Goal: Task Accomplishment & Management: Manage account settings

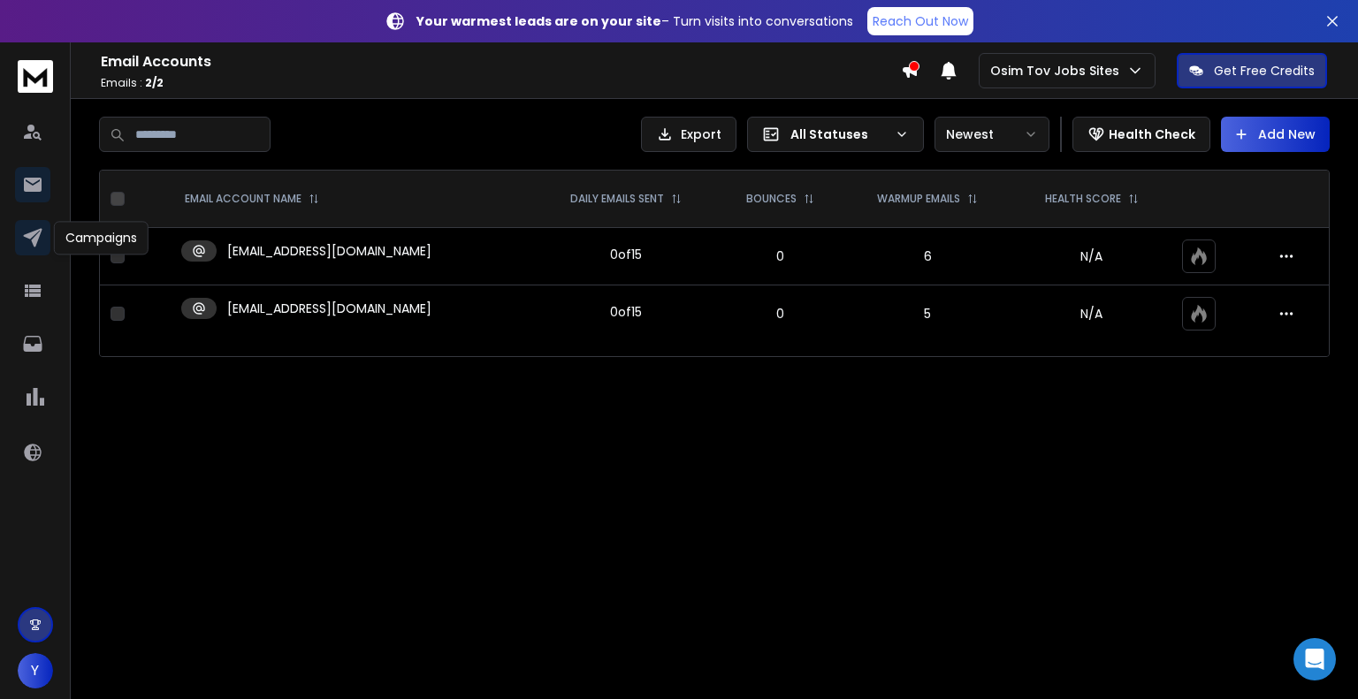
click at [42, 234] on icon at bounding box center [32, 237] width 21 height 21
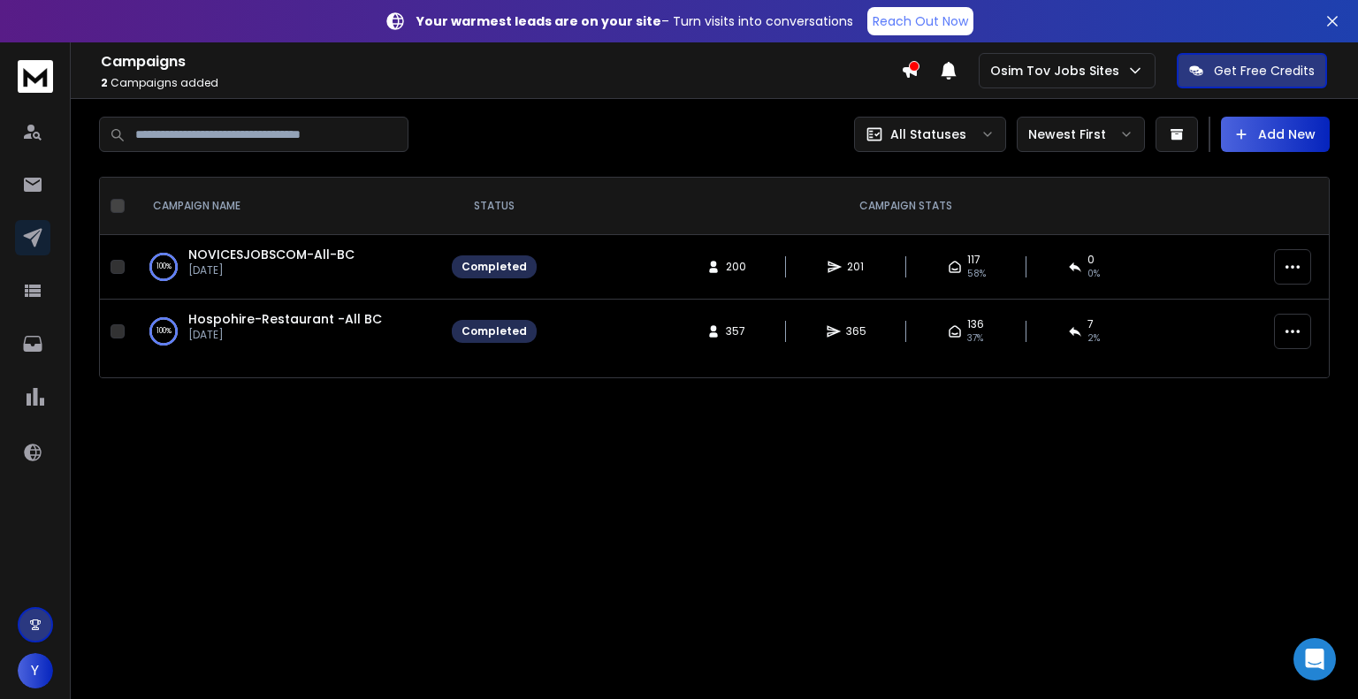
click at [286, 325] on span "Hospohire-Restaurant -All BC" at bounding box center [285, 319] width 194 height 18
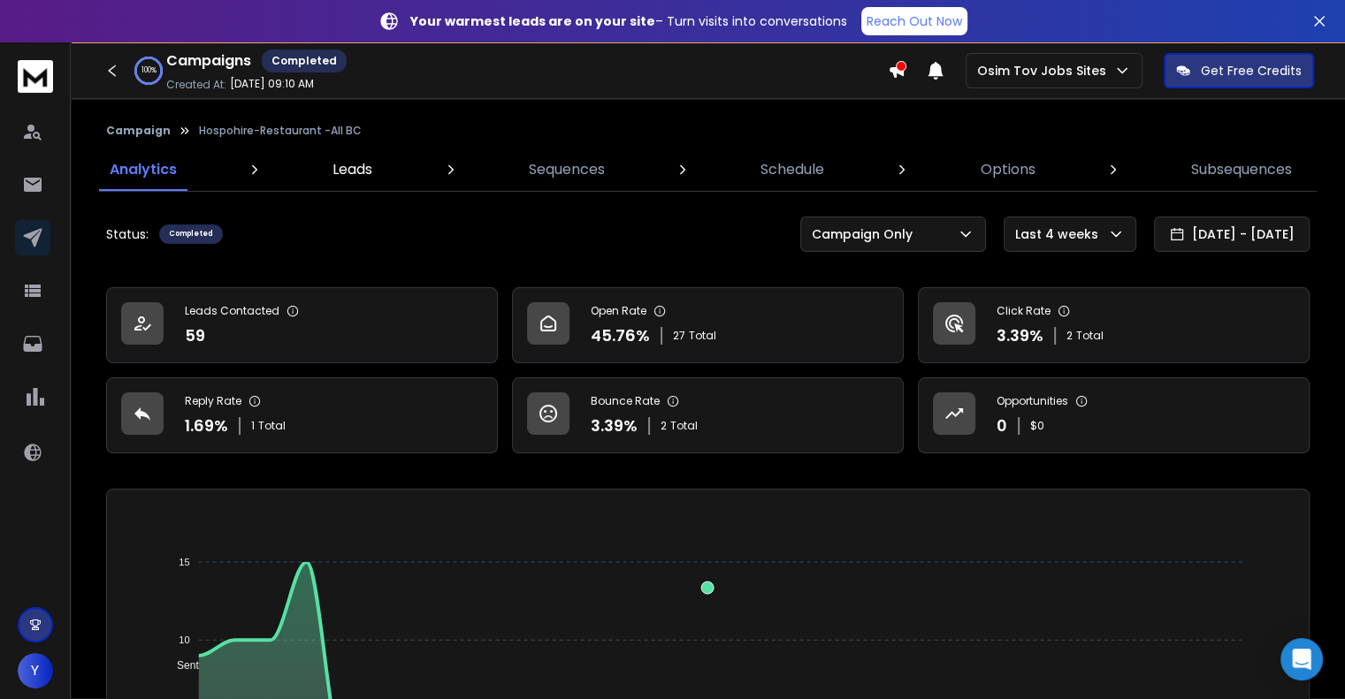
click at [349, 172] on p "Leads" at bounding box center [352, 169] width 40 height 21
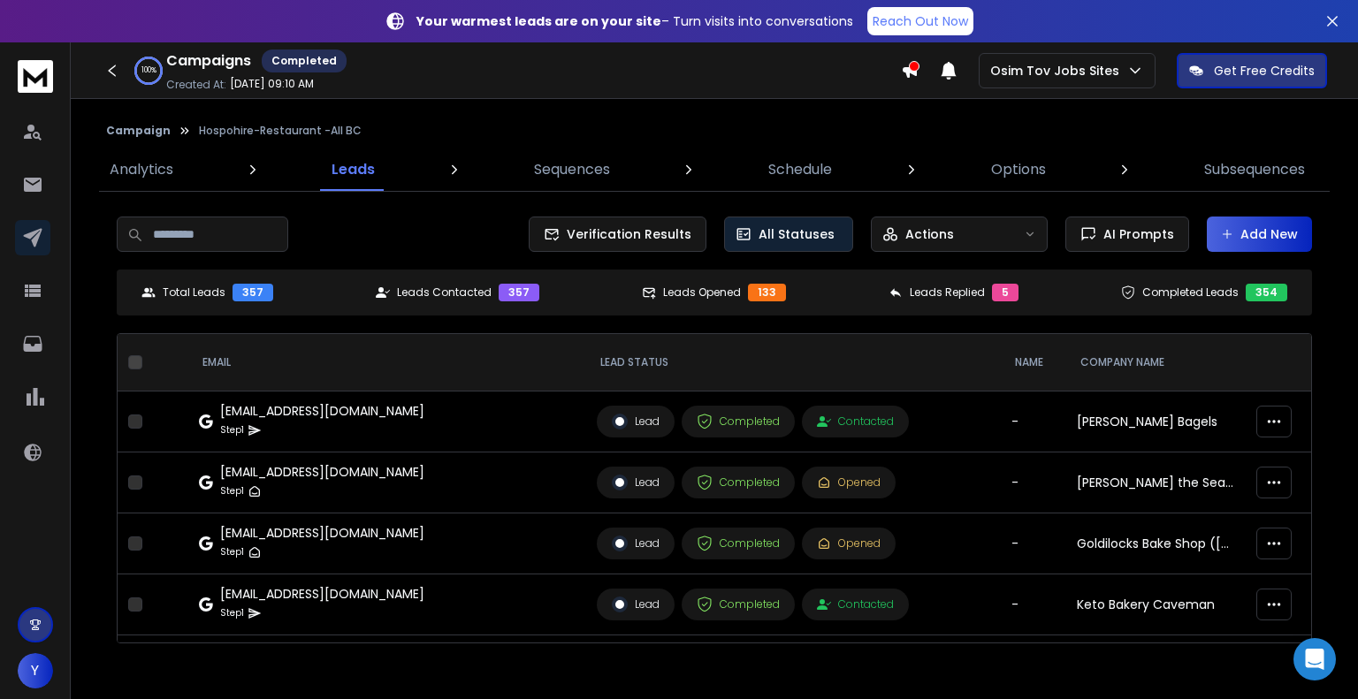
click at [827, 236] on p "All Statuses" at bounding box center [796, 234] width 76 height 18
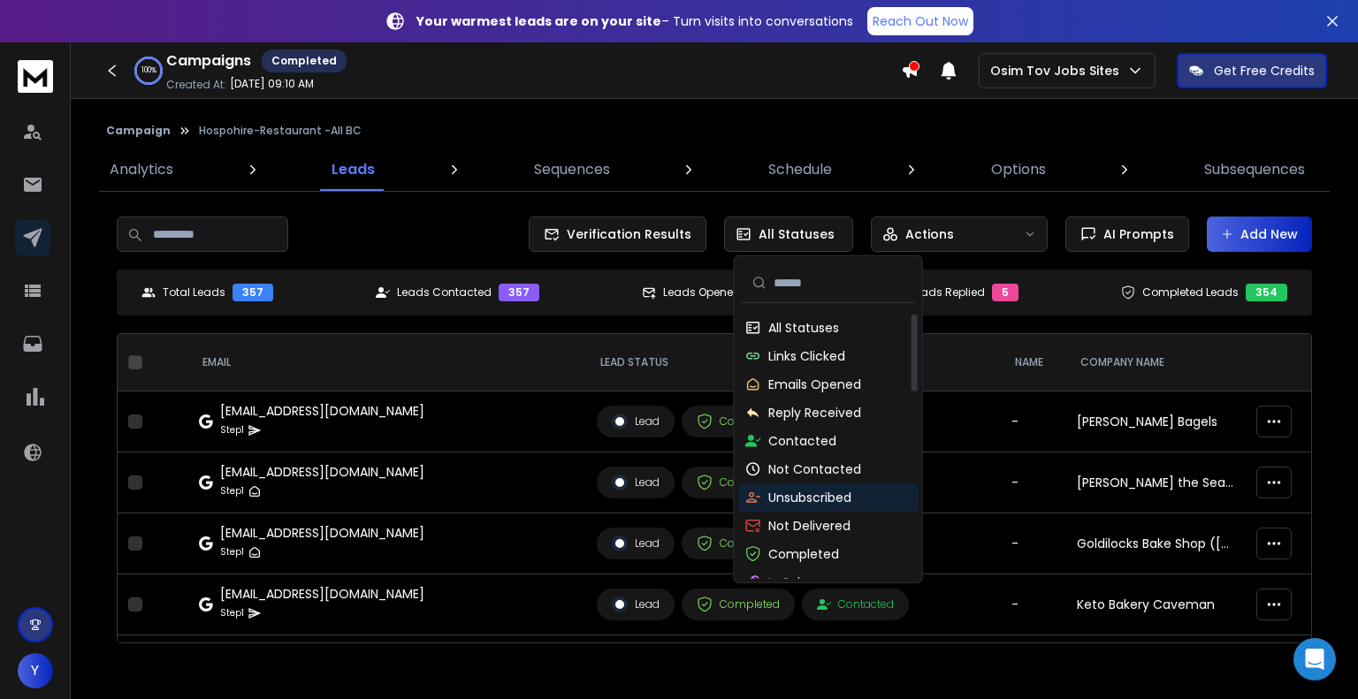
drag, startPoint x: 934, startPoint y: 396, endPoint x: 923, endPoint y: 362, distance: 35.5
click at [918, 362] on div at bounding box center [914, 353] width 6 height 77
click at [835, 438] on div "Contacted" at bounding box center [828, 441] width 180 height 28
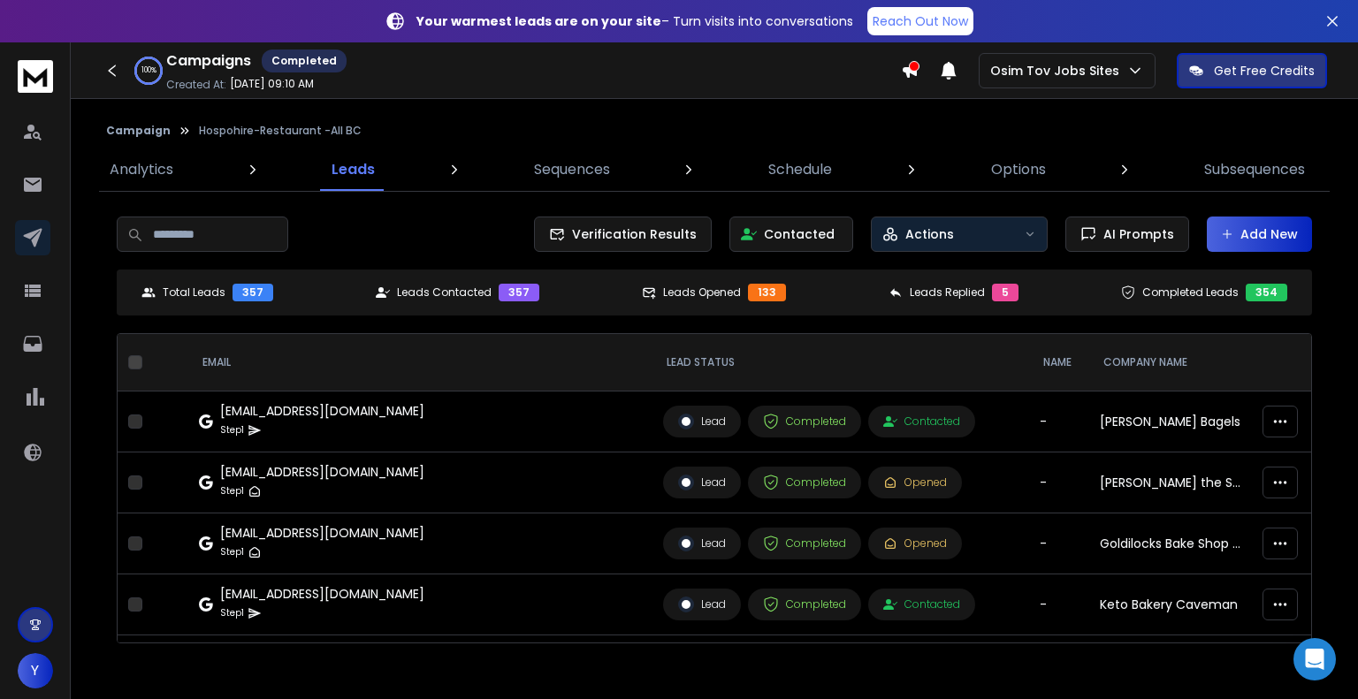
click at [989, 239] on div "Actions" at bounding box center [949, 234] width 134 height 18
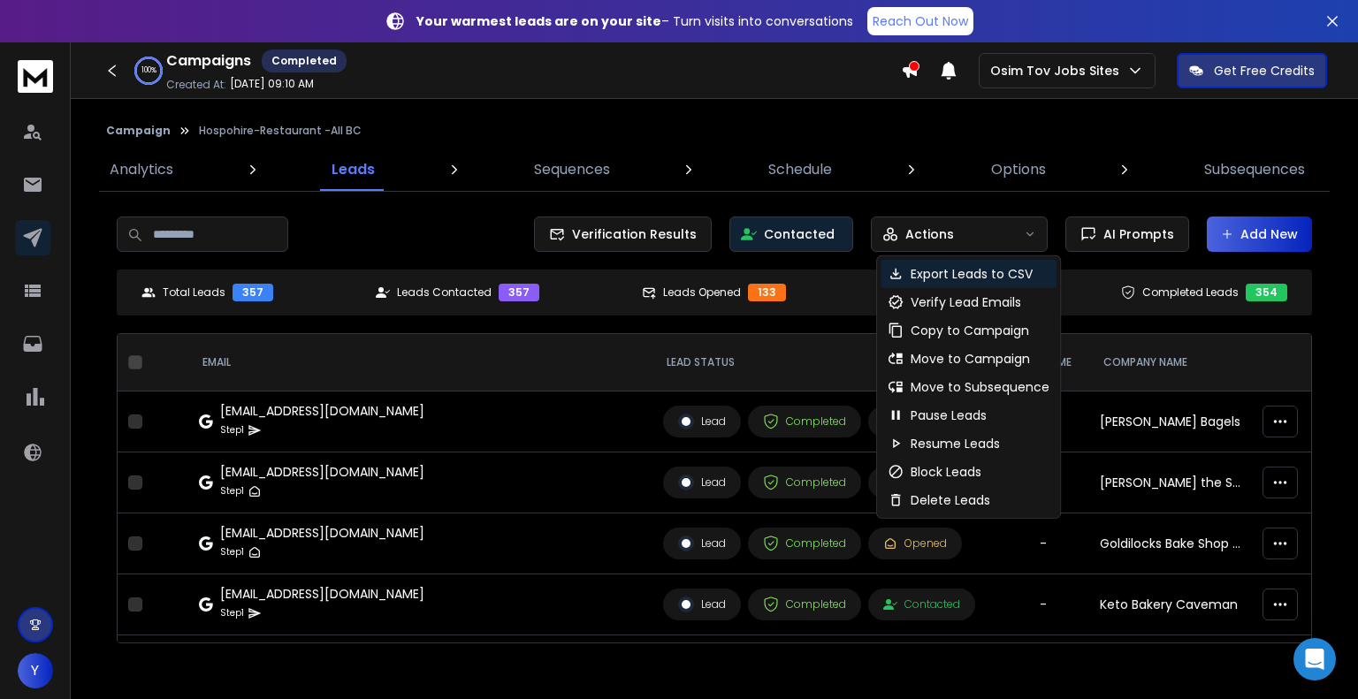
click at [804, 232] on p "Contacted" at bounding box center [799, 234] width 71 height 18
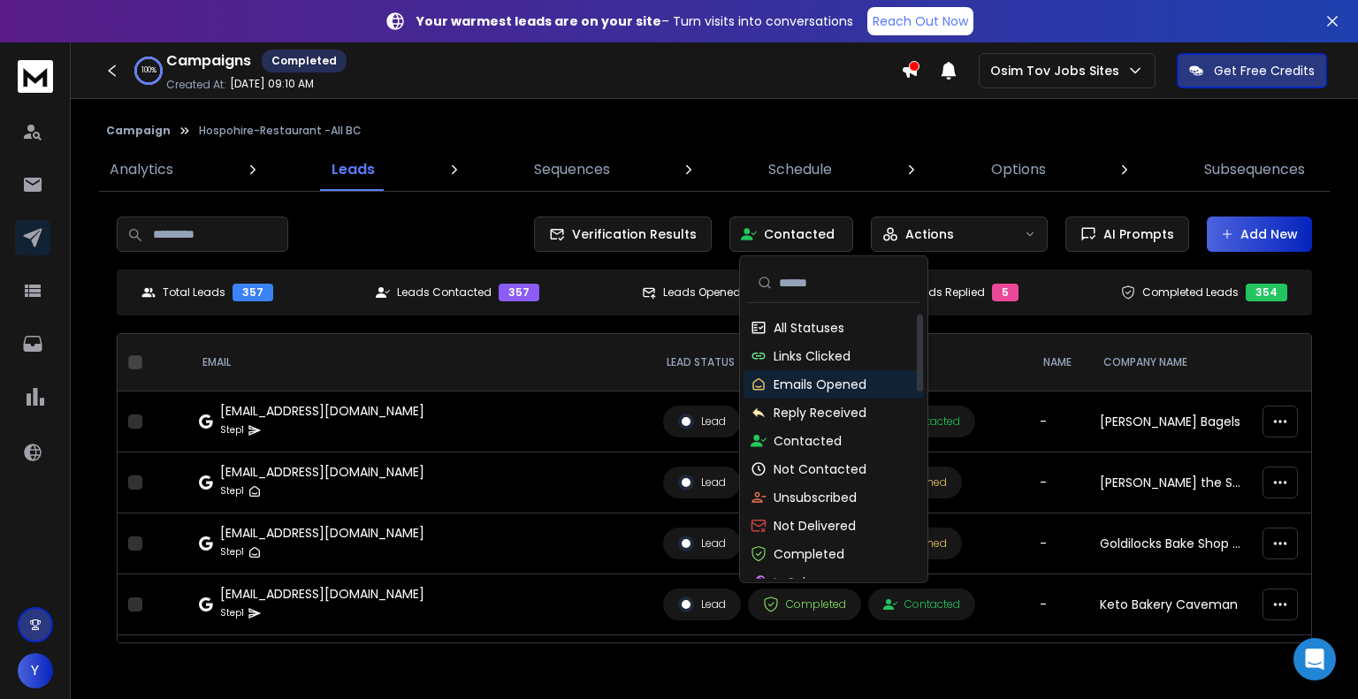
click at [880, 383] on div "Emails Opened" at bounding box center [833, 384] width 180 height 28
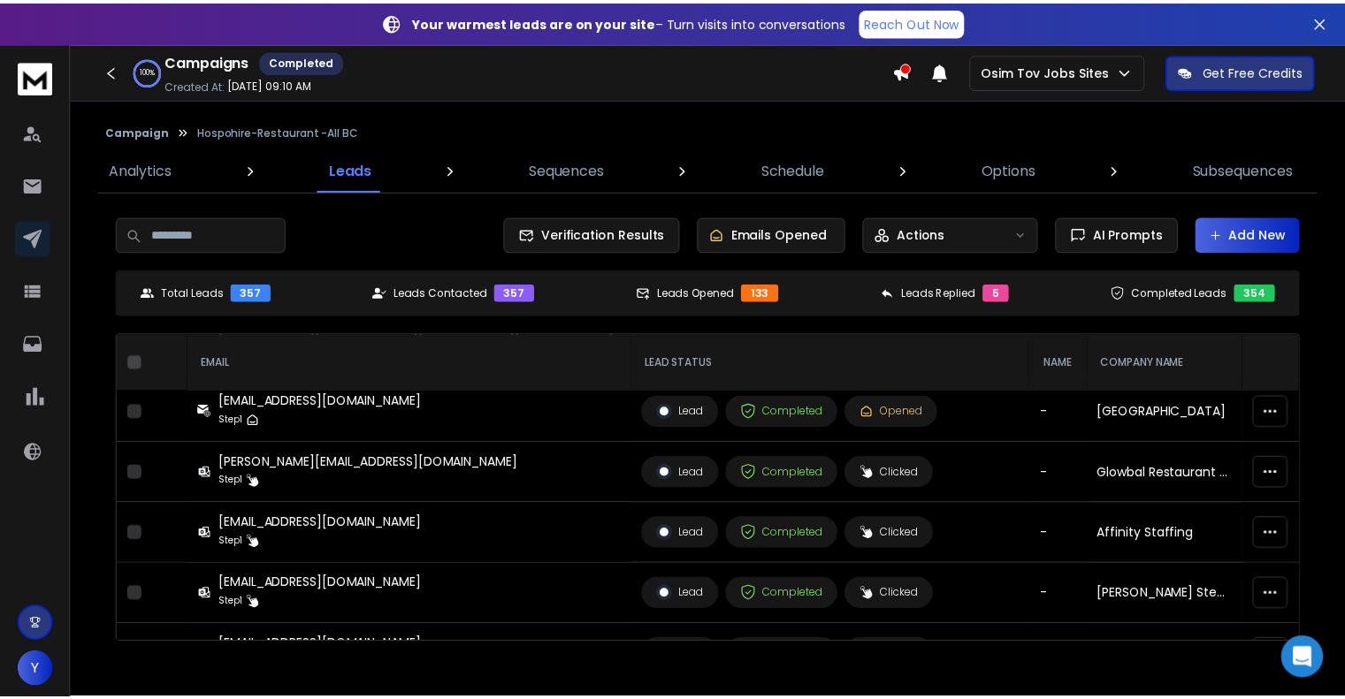
scroll to position [3607, 0]
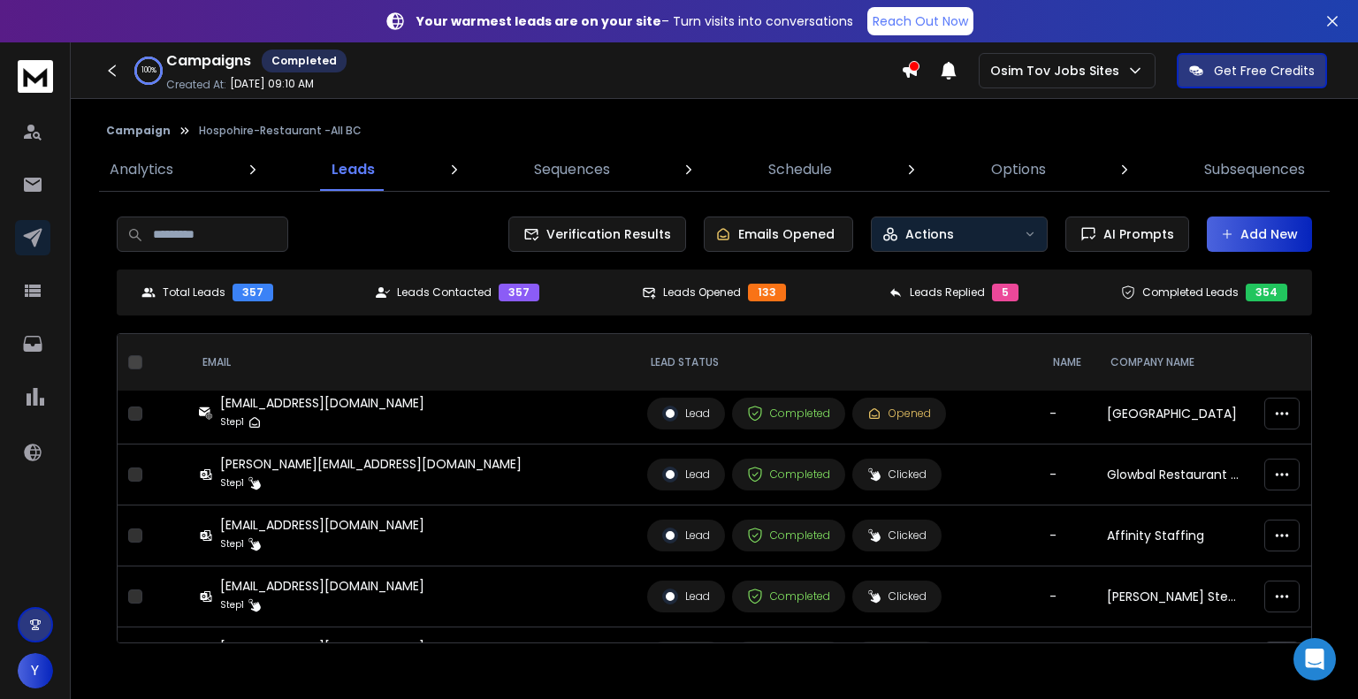
click at [952, 239] on p "Actions" at bounding box center [929, 234] width 49 height 18
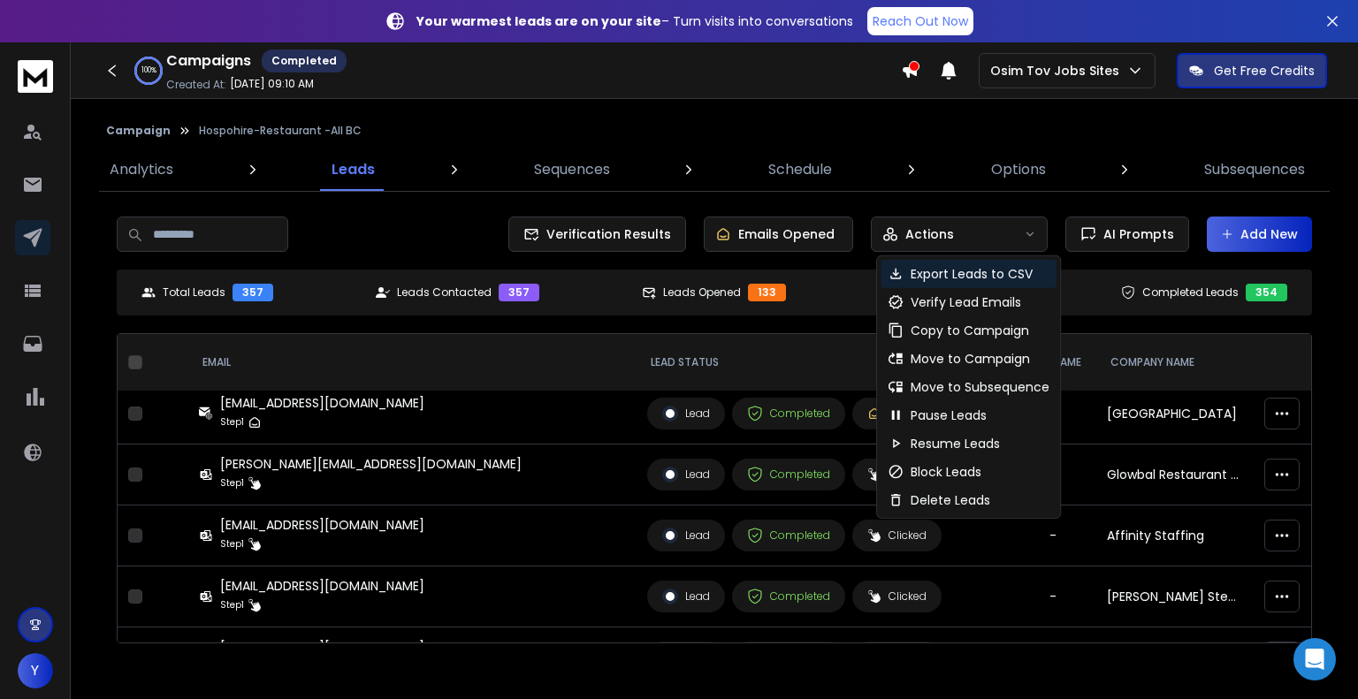
click at [953, 271] on p "Export Leads to CSV" at bounding box center [972, 274] width 122 height 18
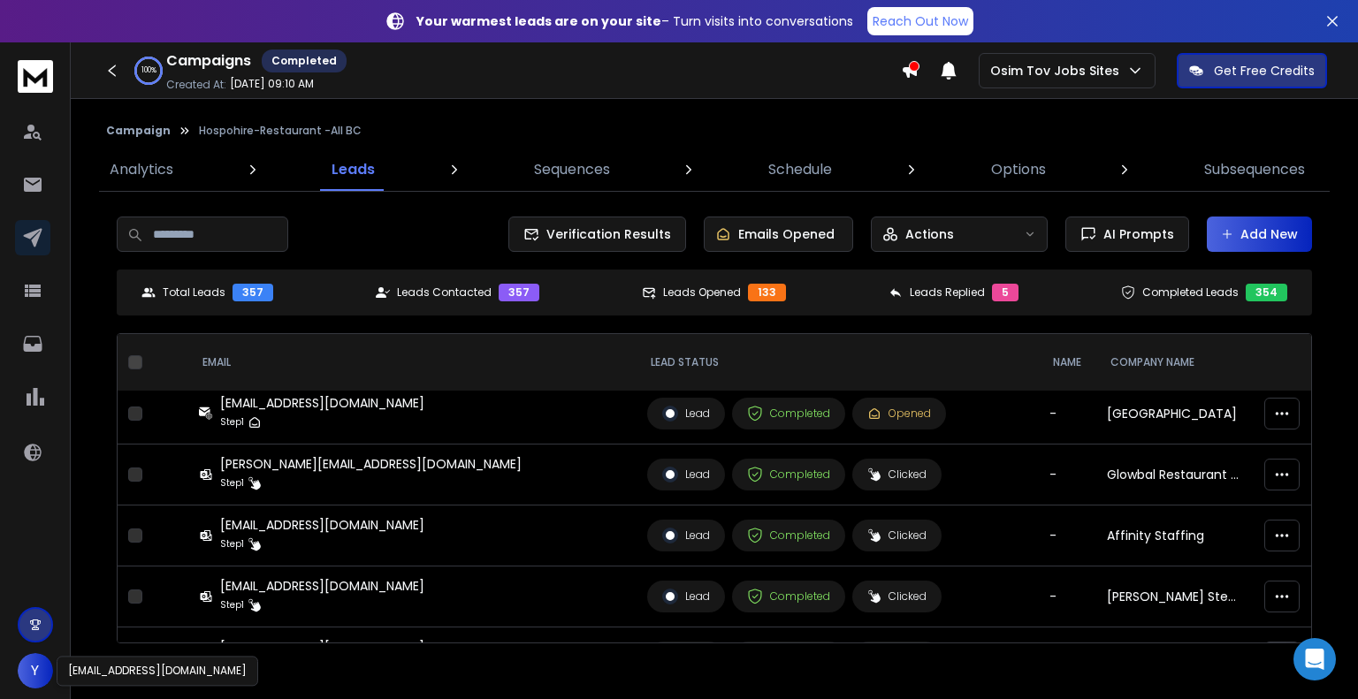
click at [31, 675] on span "Y" at bounding box center [35, 670] width 35 height 35
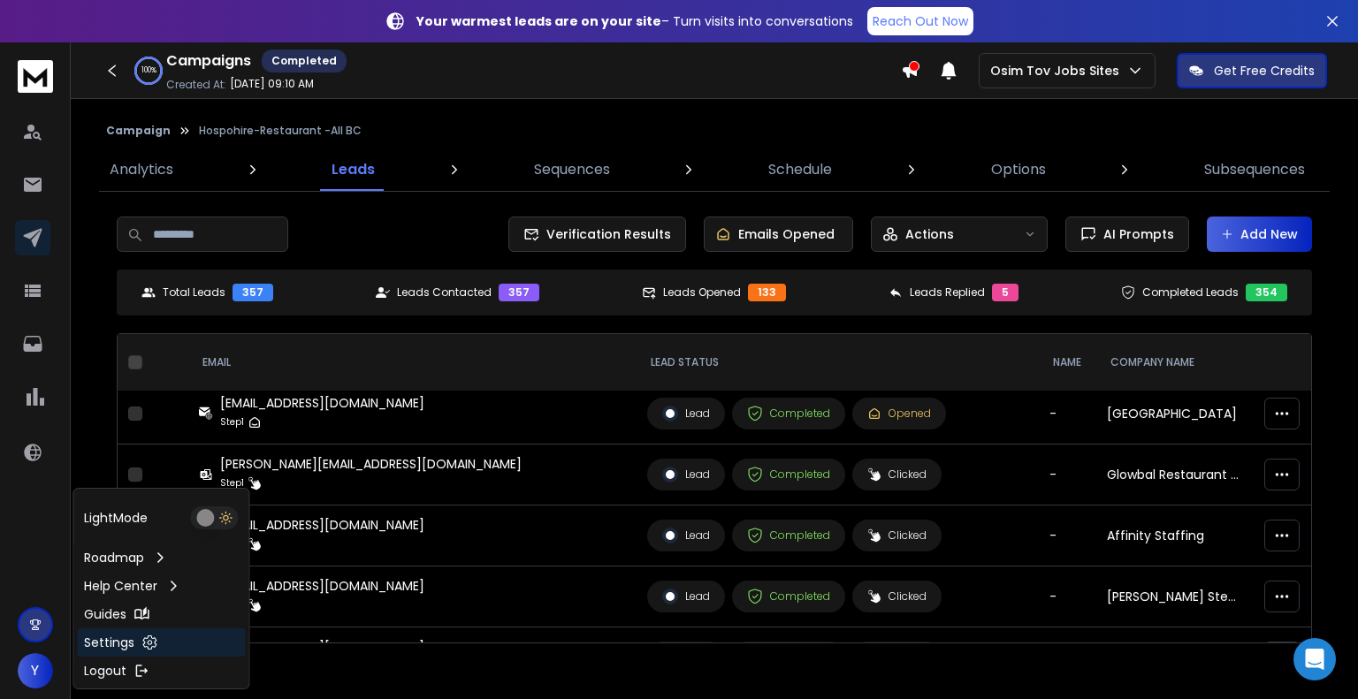
click at [108, 644] on p "Settings" at bounding box center [109, 643] width 50 height 18
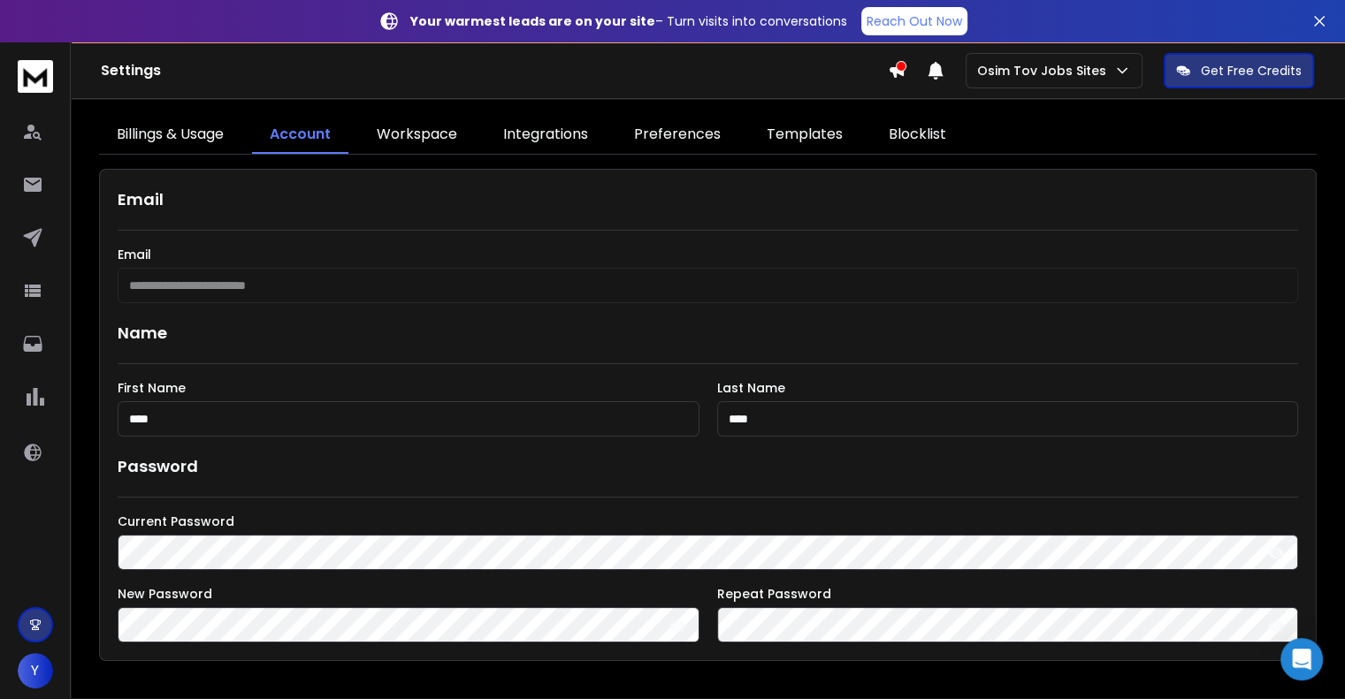
click at [891, 139] on link "Blocklist" at bounding box center [917, 135] width 93 height 37
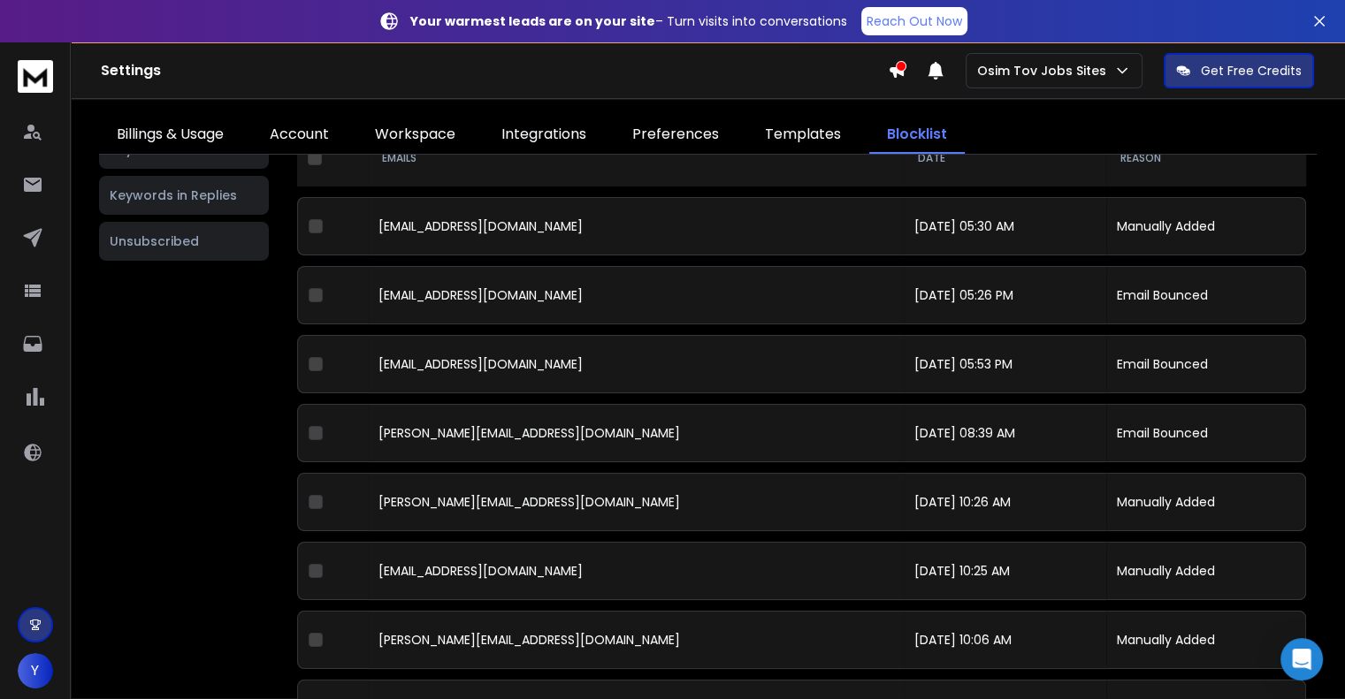
scroll to position [132, 0]
drag, startPoint x: 539, startPoint y: 636, endPoint x: 375, endPoint y: 643, distance: 164.6
click at [375, 643] on td "[PERSON_NAME][EMAIL_ADDRESS][DOMAIN_NAME]" at bounding box center [636, 639] width 536 height 58
copy td "[PERSON_NAME][EMAIL_ADDRESS][DOMAIN_NAME]"
drag, startPoint x: 579, startPoint y: 560, endPoint x: 537, endPoint y: 448, distance: 119.7
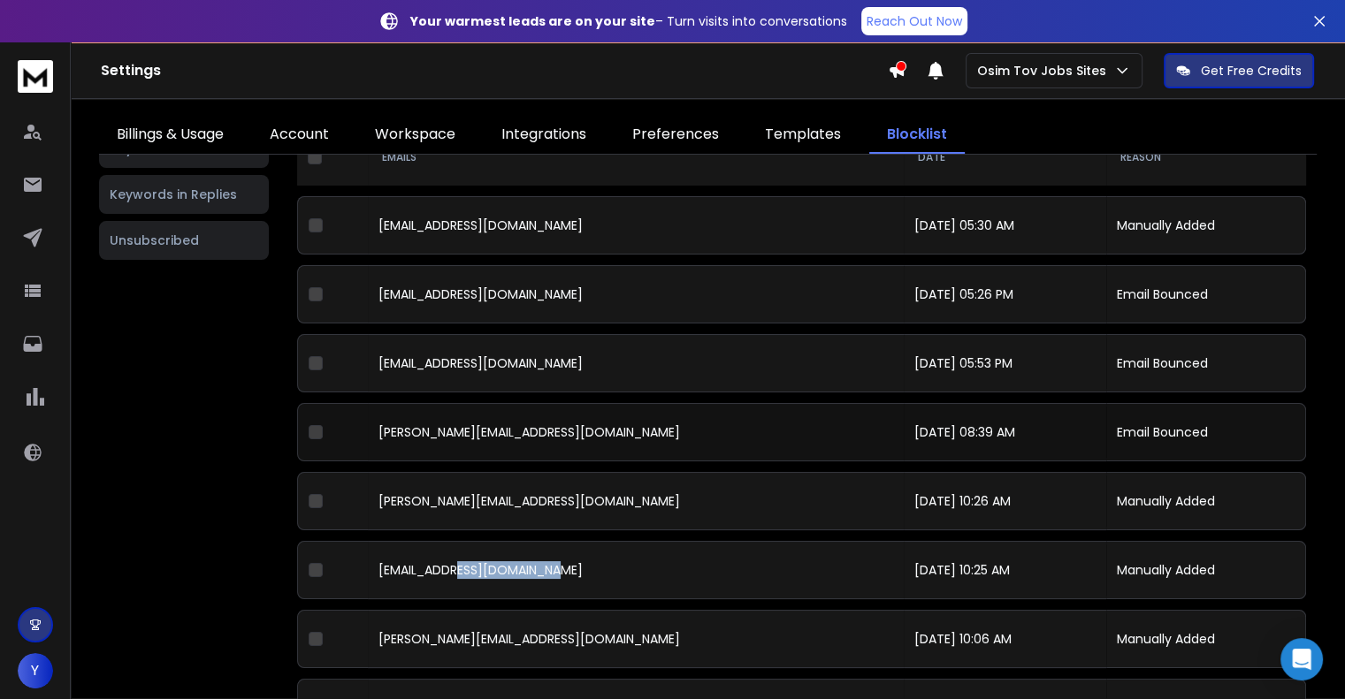
click at [464, 561] on td "[EMAIL_ADDRESS][DOMAIN_NAME]" at bounding box center [636, 570] width 536 height 58
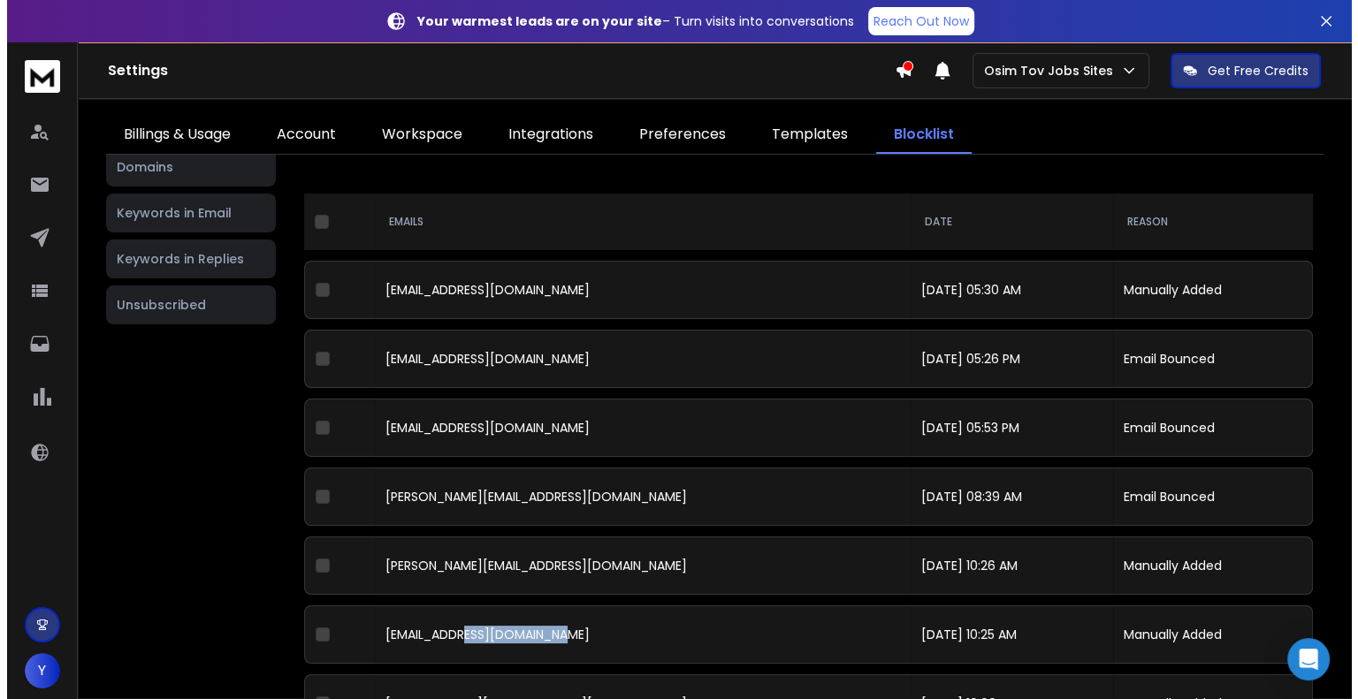
scroll to position [0, 0]
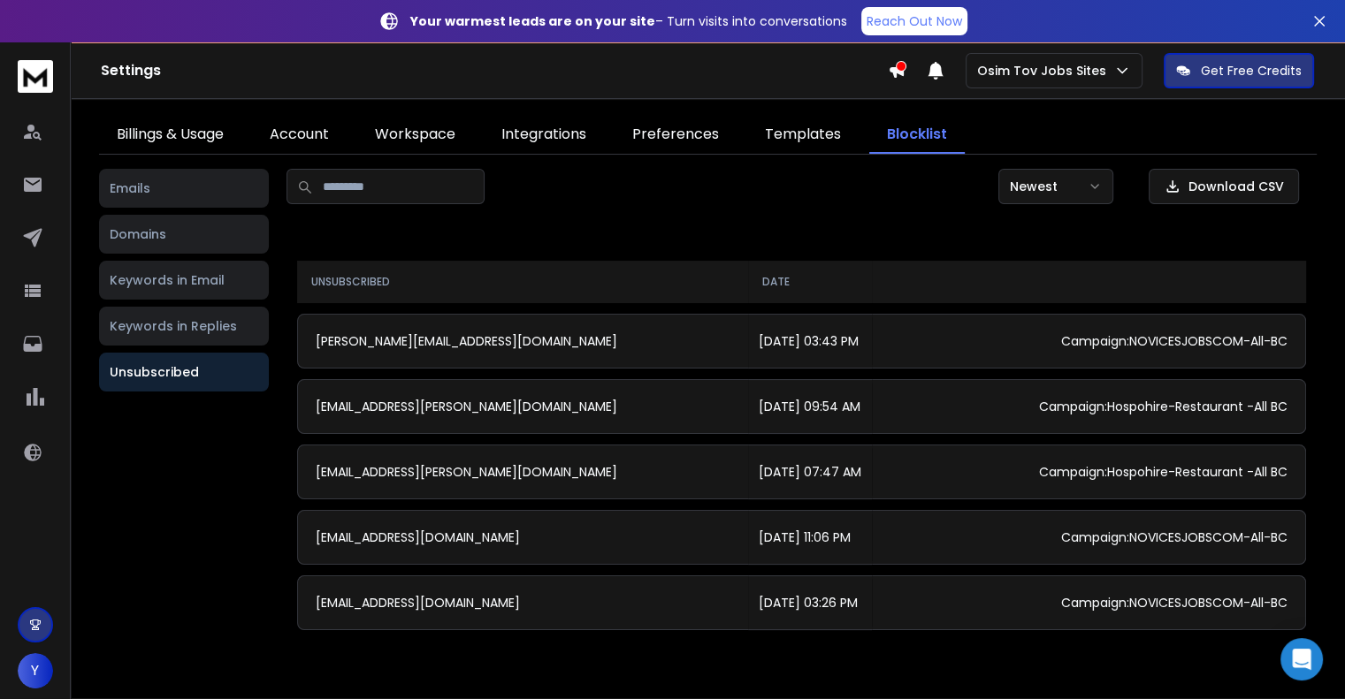
click at [164, 375] on button "Unsubscribed" at bounding box center [184, 372] width 170 height 39
click at [157, 236] on button "Domains" at bounding box center [184, 234] width 170 height 39
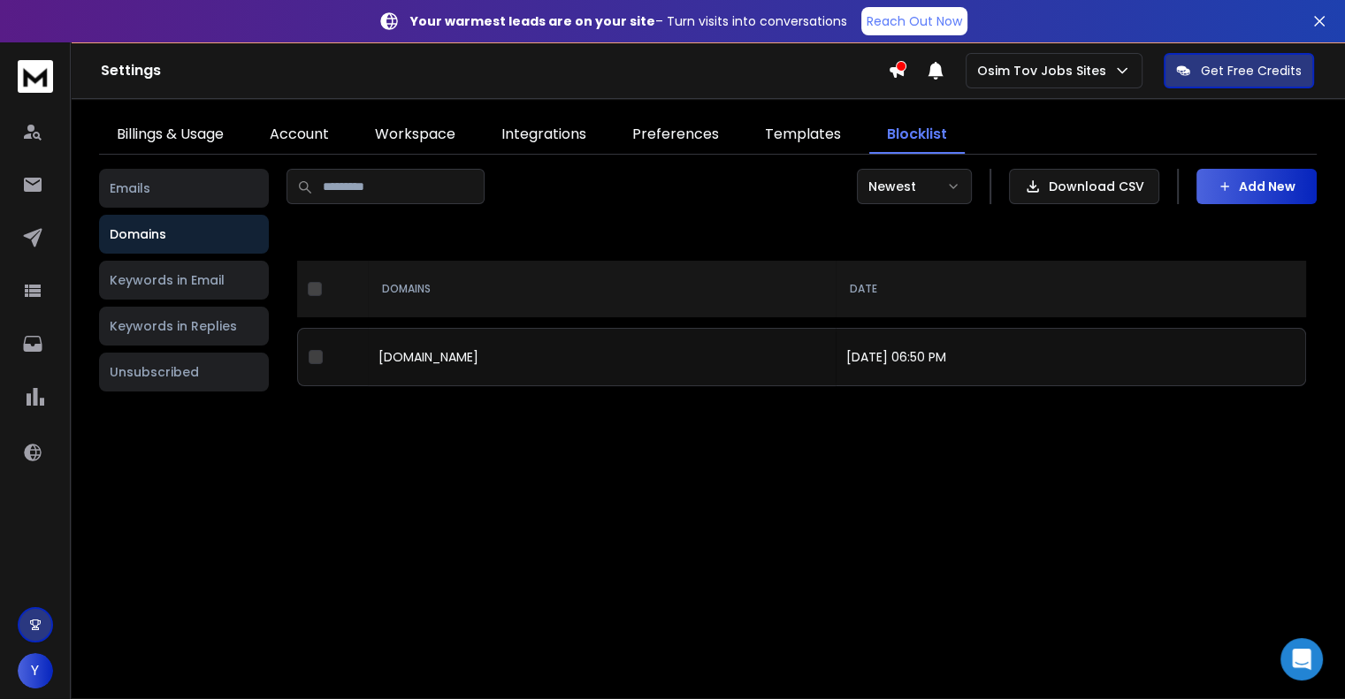
drag, startPoint x: 490, startPoint y: 358, endPoint x: 378, endPoint y: 372, distance: 112.3
click at [378, 372] on td "[DOMAIN_NAME]" at bounding box center [602, 357] width 468 height 58
copy td "[DOMAIN_NAME]"
click at [568, 446] on div "Newest Download CSV Add New DOMAINS DATE [DOMAIN_NAME] [DATE] 06:50 PM" at bounding box center [801, 455] width 1030 height 572
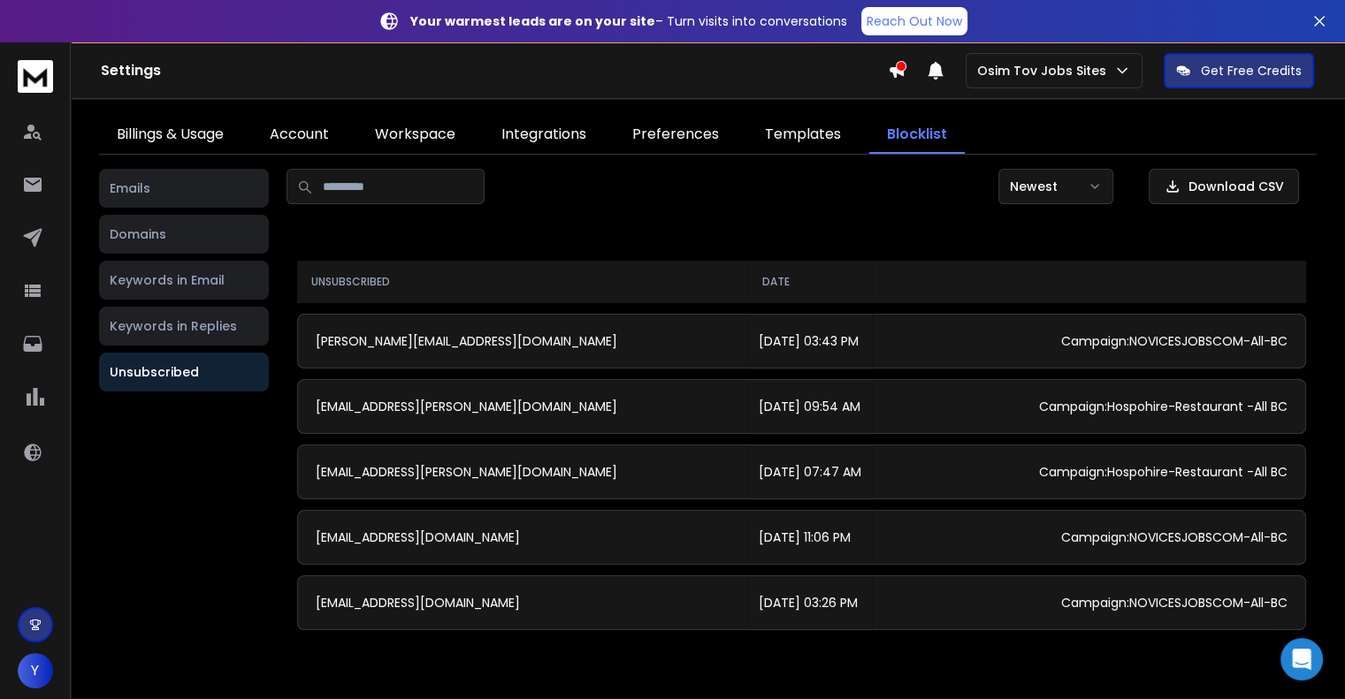
click at [180, 381] on button "Unsubscribed" at bounding box center [184, 372] width 170 height 39
click at [180, 380] on button "Unsubscribed" at bounding box center [184, 372] width 170 height 39
drag, startPoint x: 461, startPoint y: 344, endPoint x: 303, endPoint y: 342, distance: 158.2
click at [303, 342] on td "[PERSON_NAME][EMAIL_ADDRESS][DOMAIN_NAME]" at bounding box center [522, 341] width 451 height 55
copy td "[PERSON_NAME][EMAIL_ADDRESS][DOMAIN_NAME]"
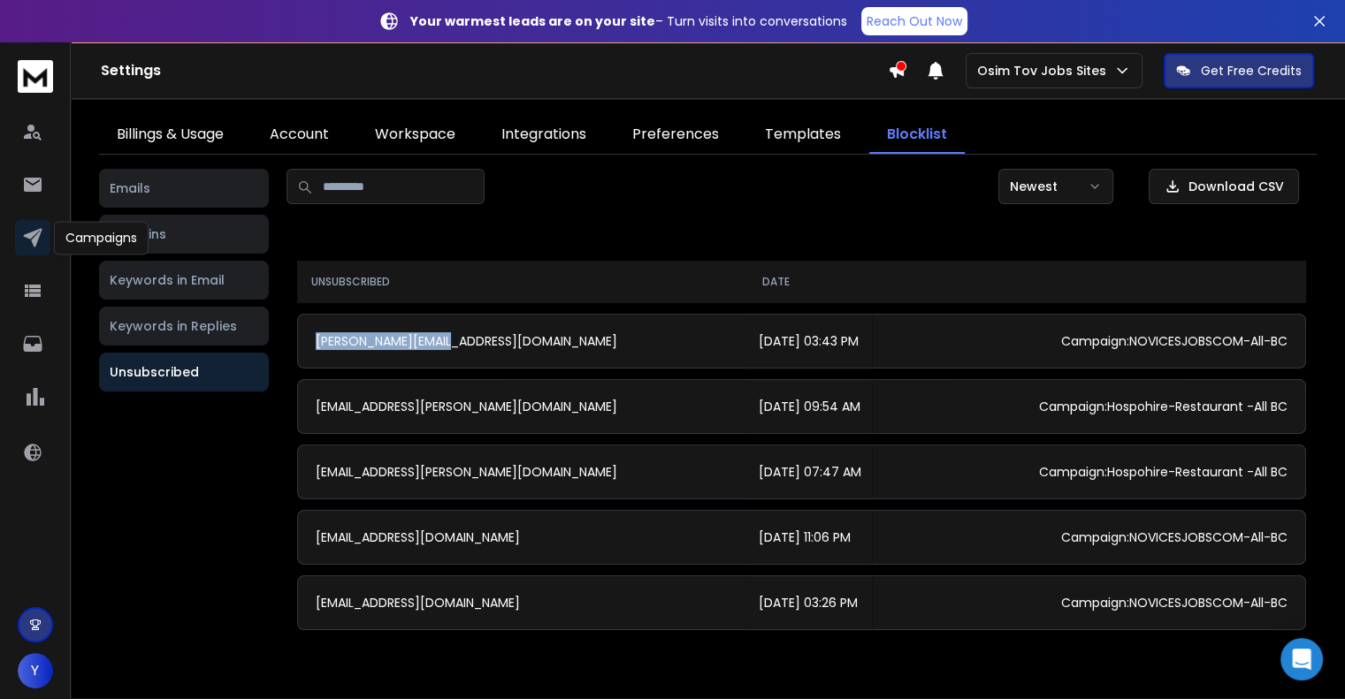
click at [34, 232] on icon at bounding box center [32, 237] width 19 height 19
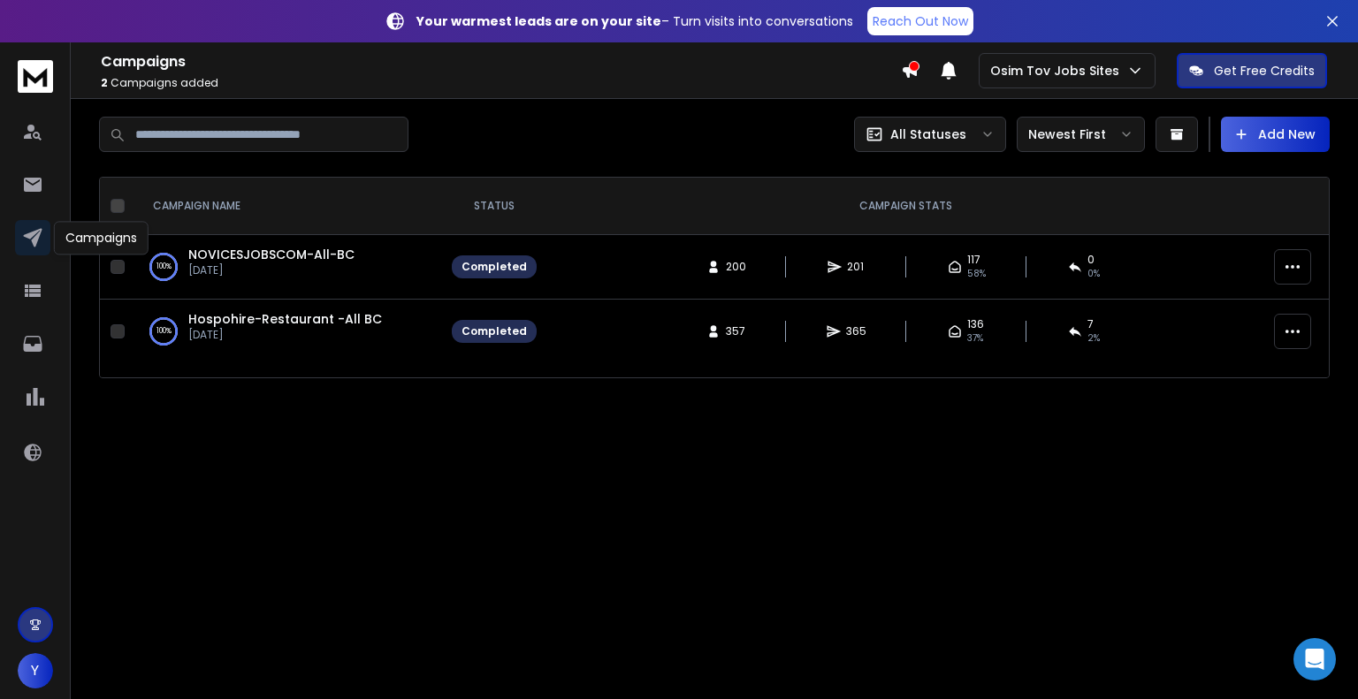
click at [113, 334] on button "button" at bounding box center [118, 331] width 14 height 14
click at [118, 332] on button "button" at bounding box center [118, 331] width 14 height 14
